Goal: Information Seeking & Learning: Check status

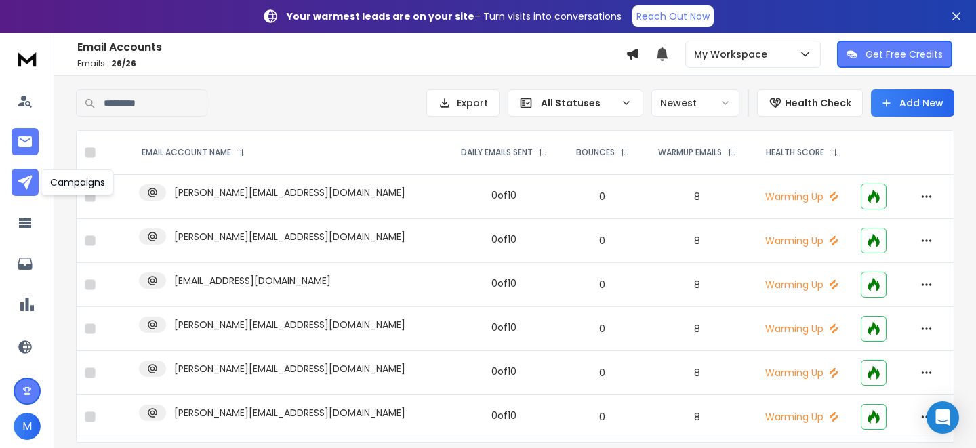
click at [27, 178] on icon at bounding box center [25, 182] width 14 height 14
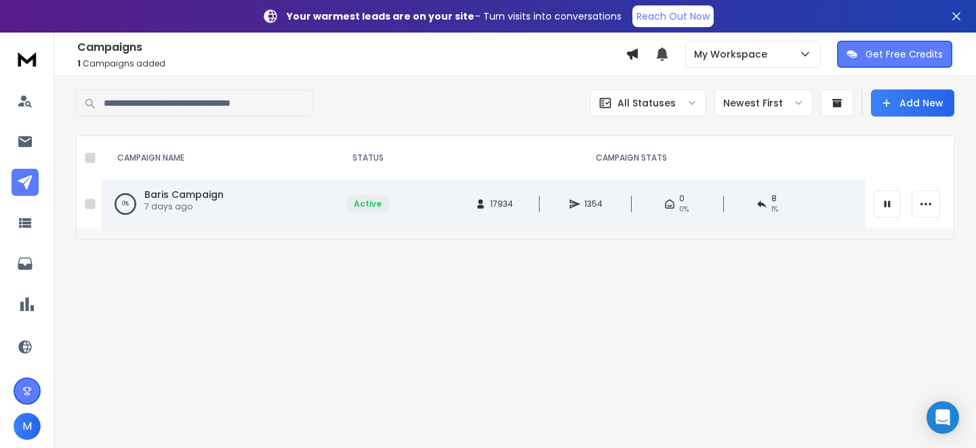
click at [201, 200] on span "Baris Campaign" at bounding box center [183, 195] width 79 height 14
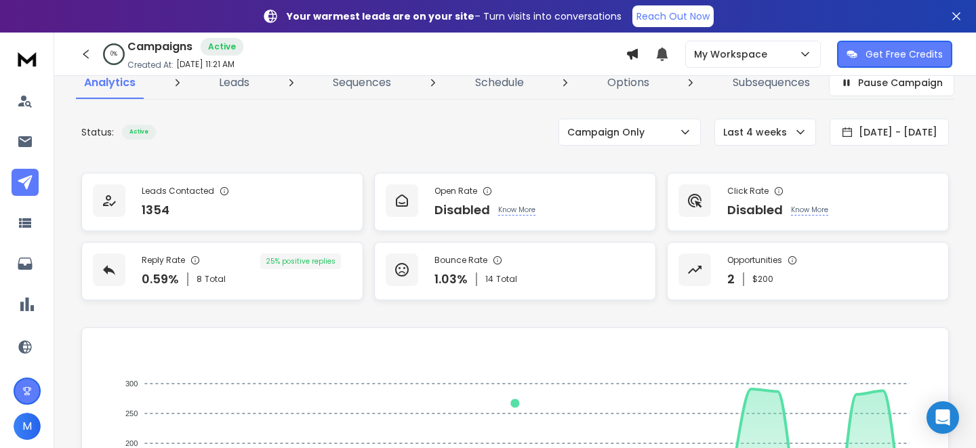
scroll to position [41, 0]
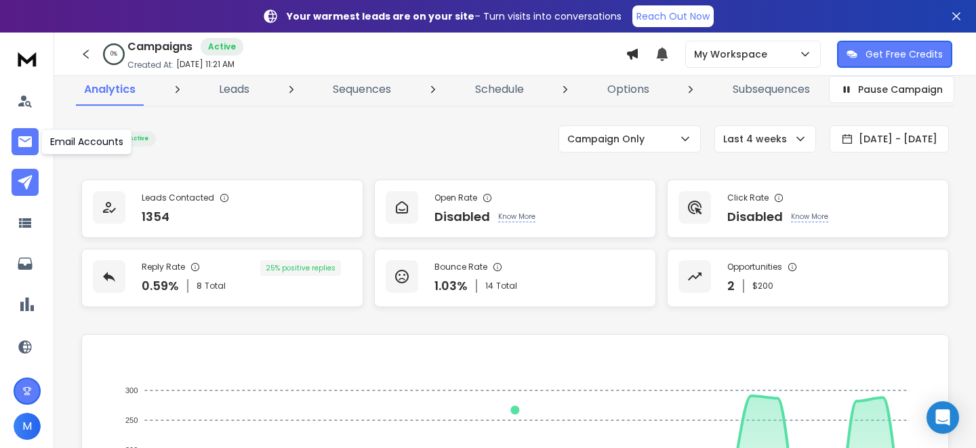
click at [24, 146] on icon at bounding box center [25, 141] width 14 height 11
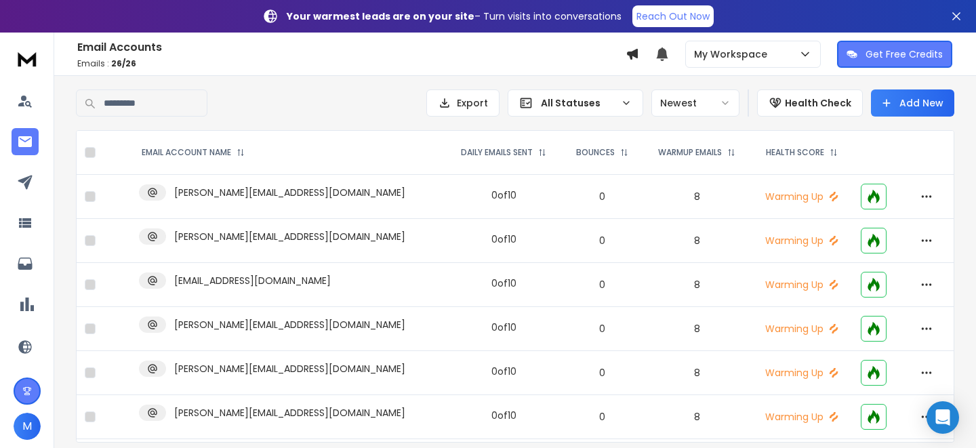
click at [958, 13] on icon at bounding box center [956, 16] width 12 height 12
